Goal: Task Accomplishment & Management: Use online tool/utility

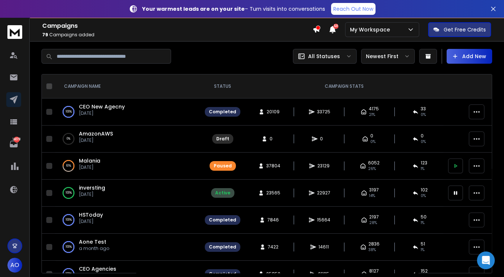
click at [451, 55] on button "Add New" at bounding box center [470, 56] width 46 height 15
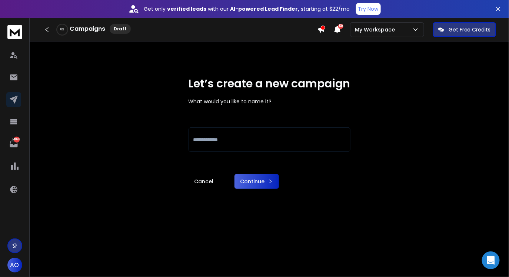
click at [206, 180] on link "Cancel" at bounding box center [204, 181] width 31 height 15
